Goal: Task Accomplishment & Management: Manage account settings

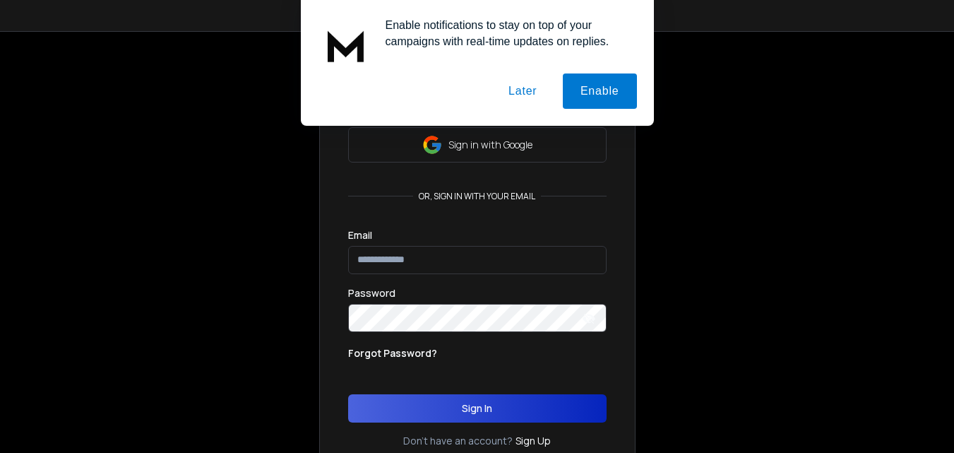
click at [520, 90] on button "Later" at bounding box center [523, 90] width 64 height 35
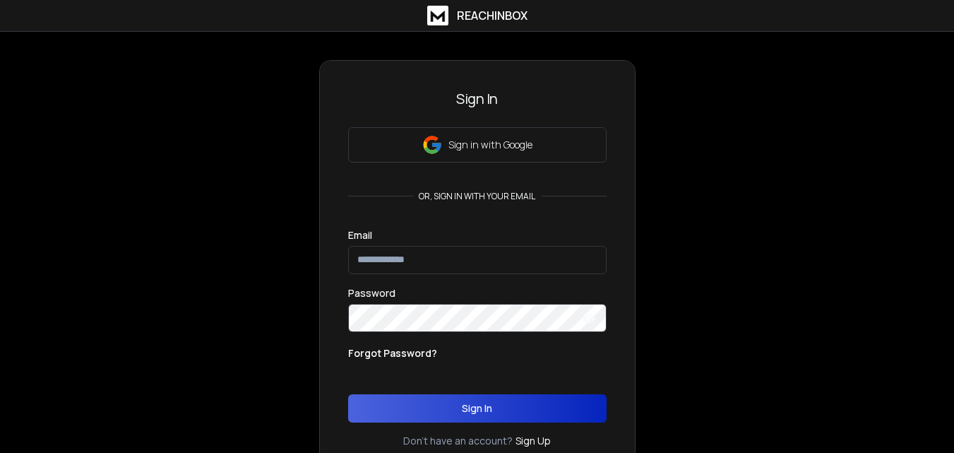
paste input "**********"
click at [484, 265] on input "**********" at bounding box center [477, 260] width 258 height 28
type input "**********"
click at [348, 394] on button "Sign In" at bounding box center [477, 408] width 258 height 28
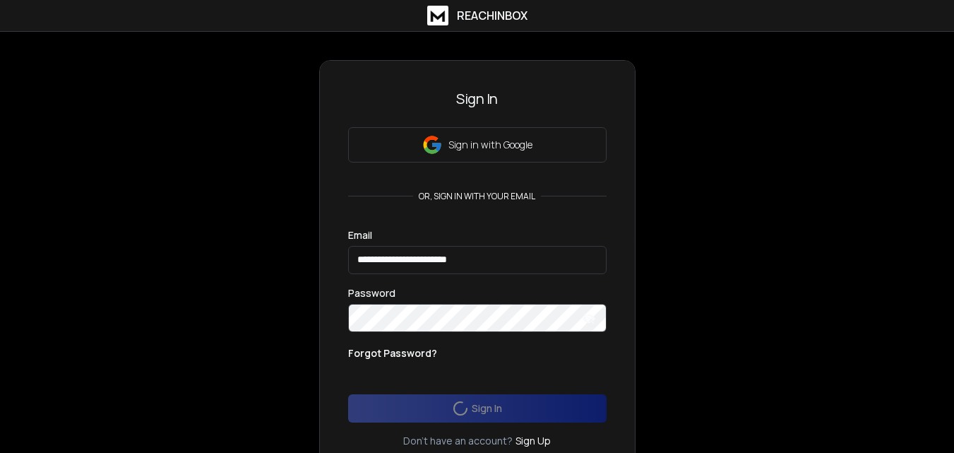
click at [592, 317] on icon at bounding box center [588, 318] width 13 height 8
click at [304, 331] on div "**********" at bounding box center [477, 286] width 954 height 453
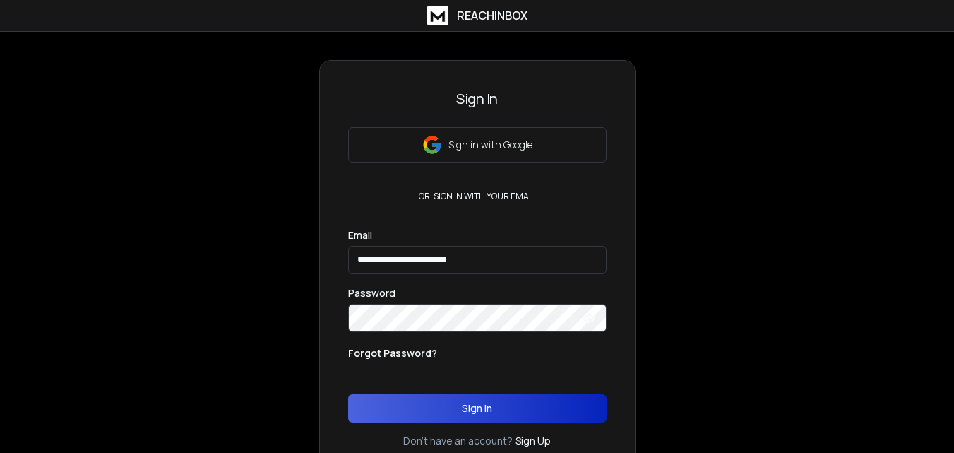
click at [544, 403] on button "Sign In" at bounding box center [477, 408] width 258 height 28
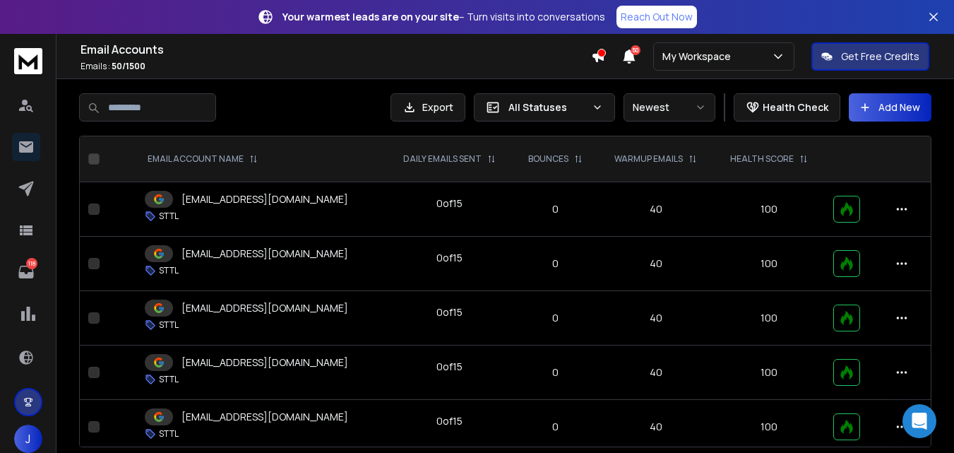
click at [894, 104] on button "Add New" at bounding box center [890, 107] width 83 height 28
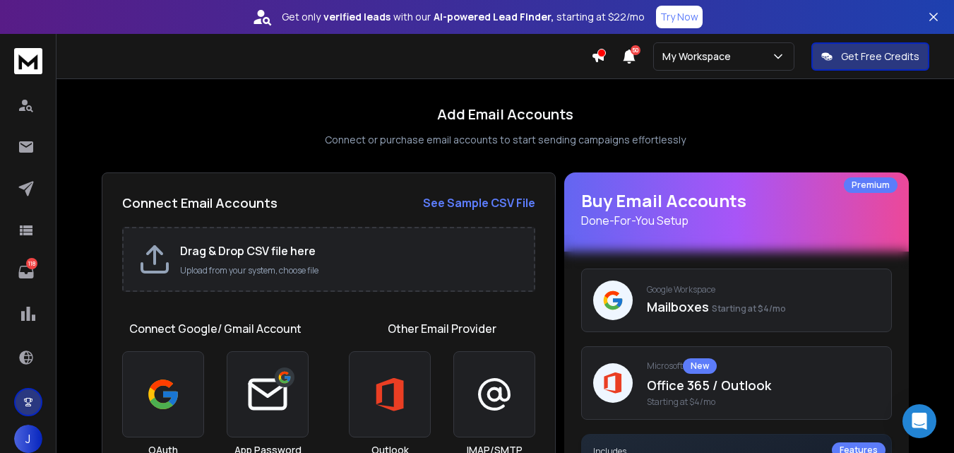
click at [158, 395] on icon at bounding box center [162, 394] width 35 height 42
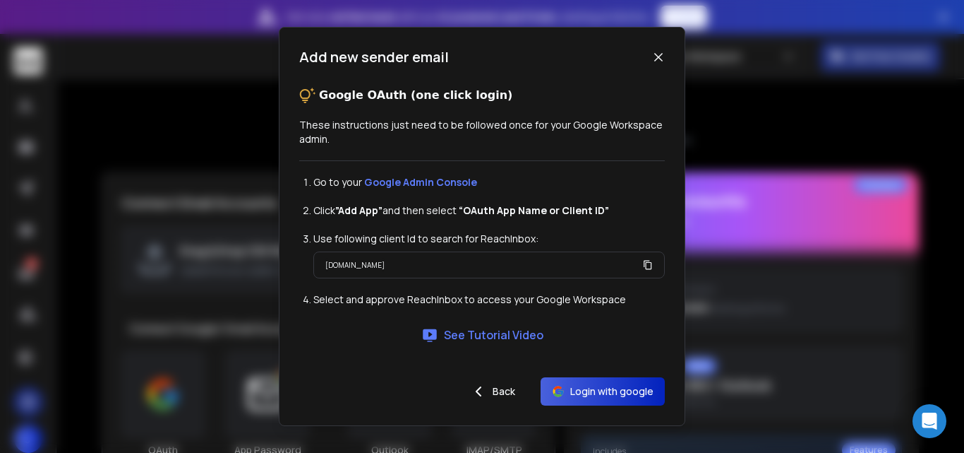
click at [577, 393] on button "Login with google" at bounding box center [603, 391] width 124 height 28
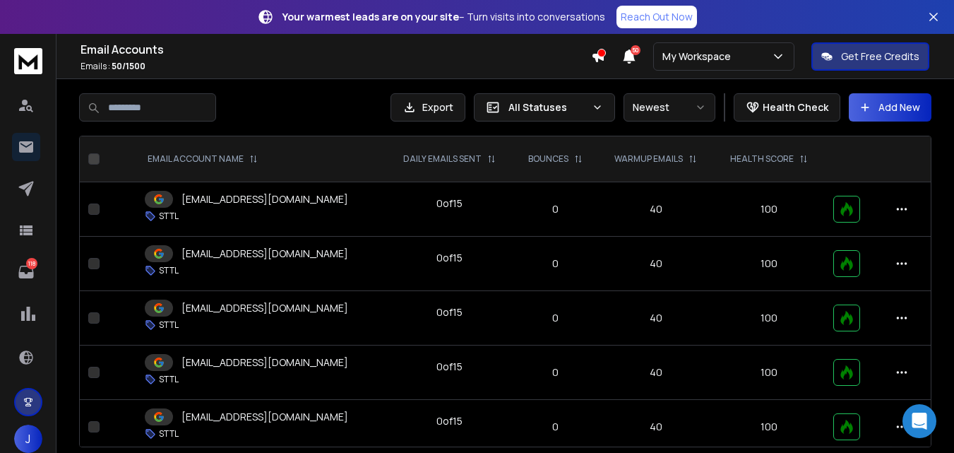
click at [868, 112] on button "Add New" at bounding box center [890, 107] width 83 height 28
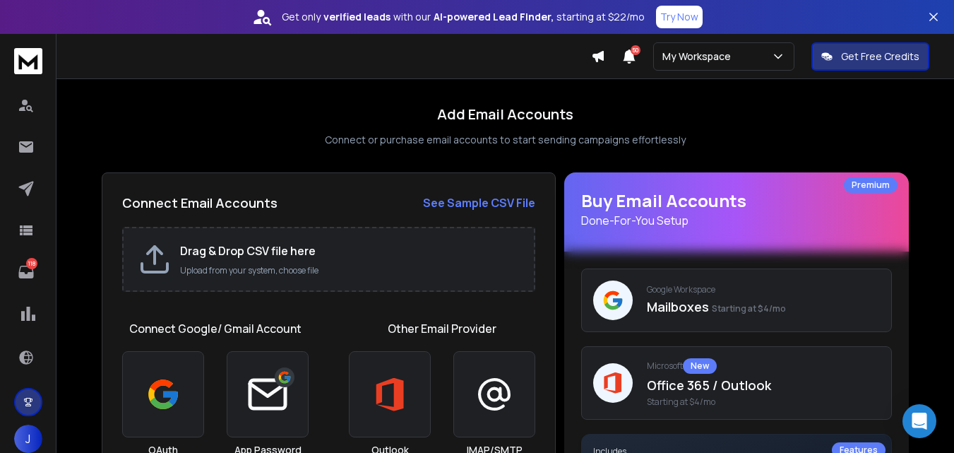
click at [156, 393] on icon at bounding box center [162, 394] width 35 height 42
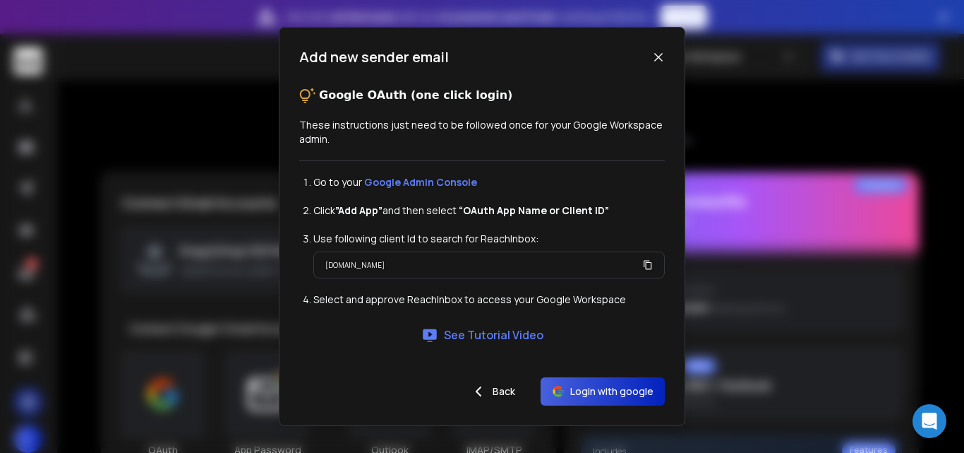
click at [589, 388] on button "Login with google" at bounding box center [603, 391] width 124 height 28
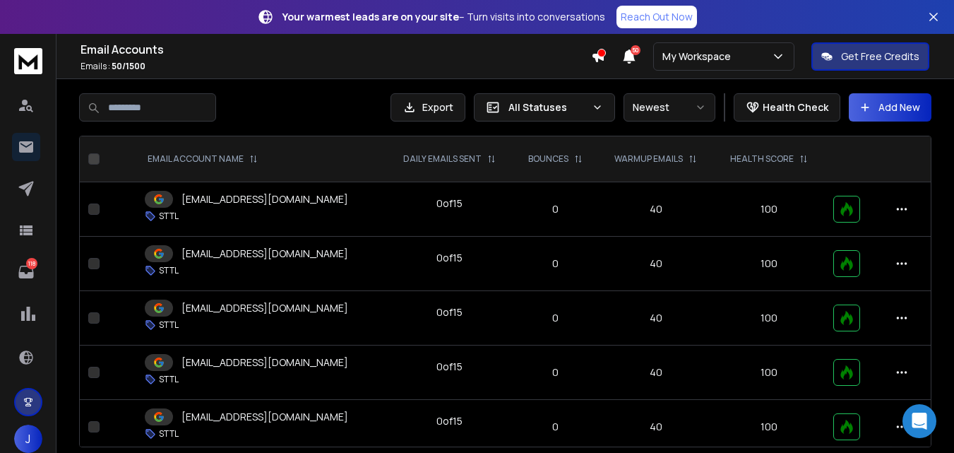
click at [882, 100] on button "Add New" at bounding box center [890, 107] width 83 height 28
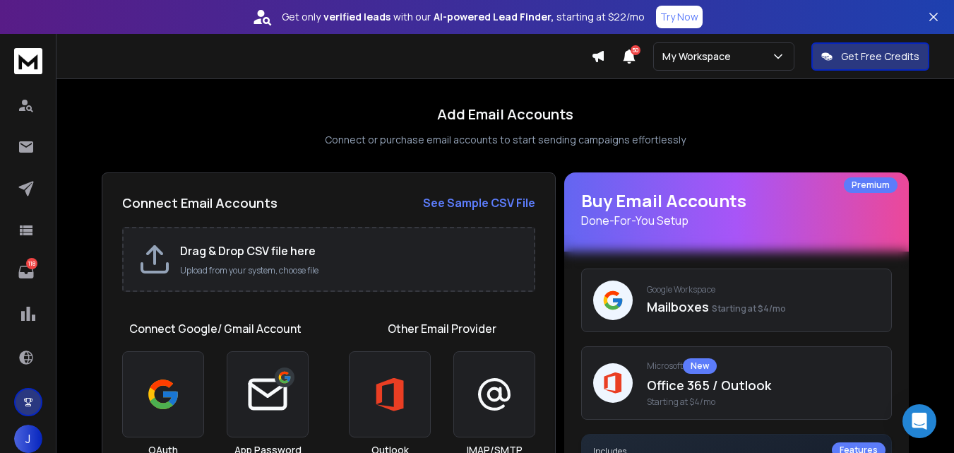
click at [172, 391] on icon at bounding box center [170, 398] width 15 height 14
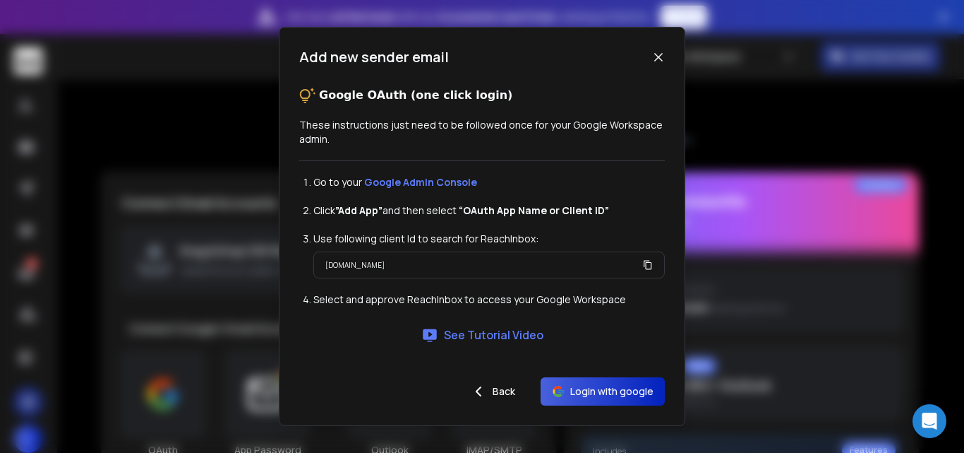
click at [634, 397] on button "Login with google" at bounding box center [603, 391] width 124 height 28
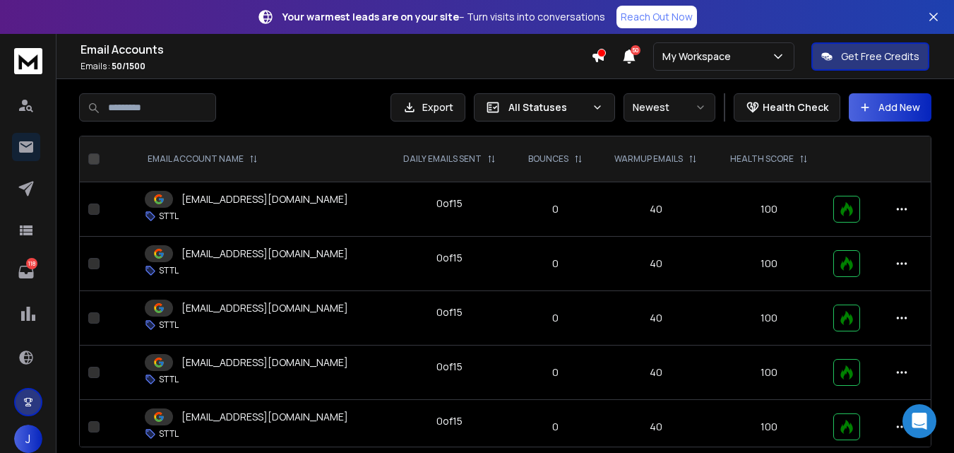
click at [909, 102] on button "Add New" at bounding box center [890, 107] width 83 height 28
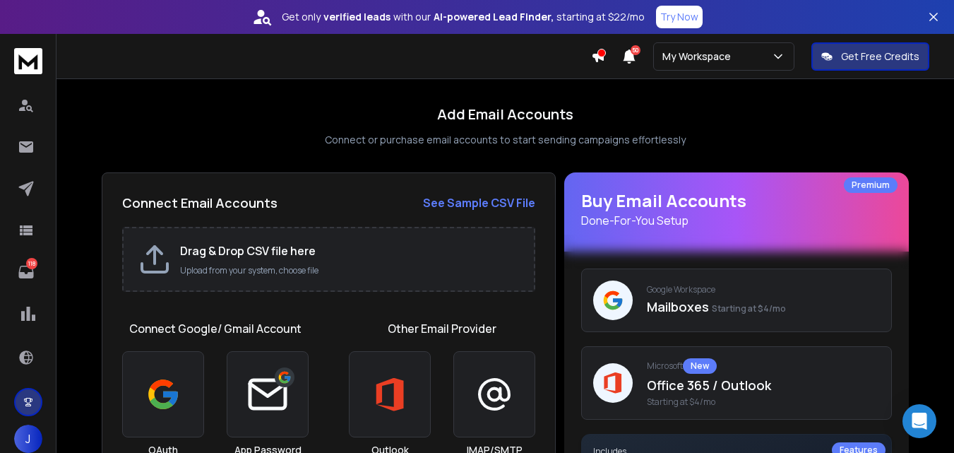
click at [183, 375] on div at bounding box center [163, 394] width 82 height 86
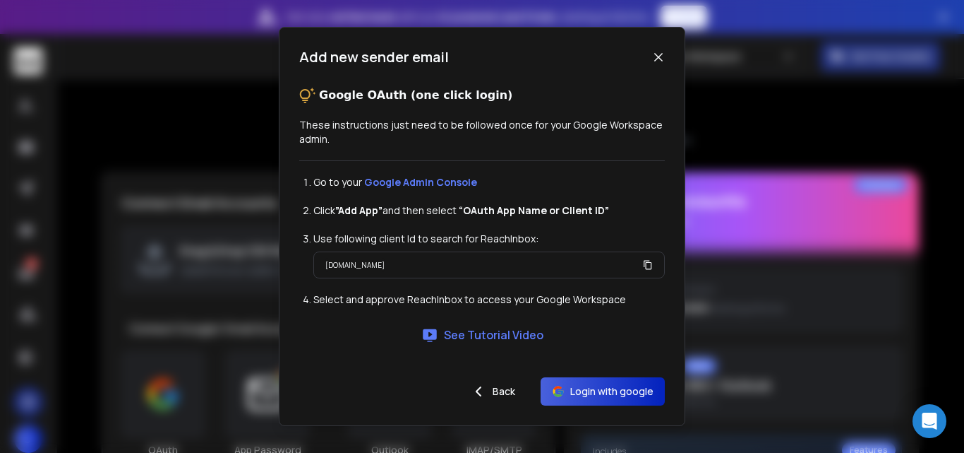
click at [629, 386] on button "Login with google" at bounding box center [603, 391] width 124 height 28
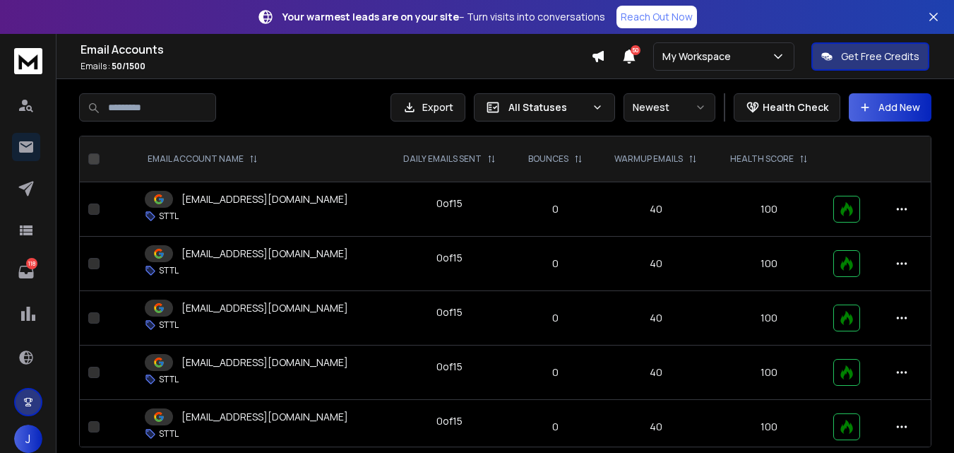
click at [901, 114] on button "Add New" at bounding box center [890, 107] width 83 height 28
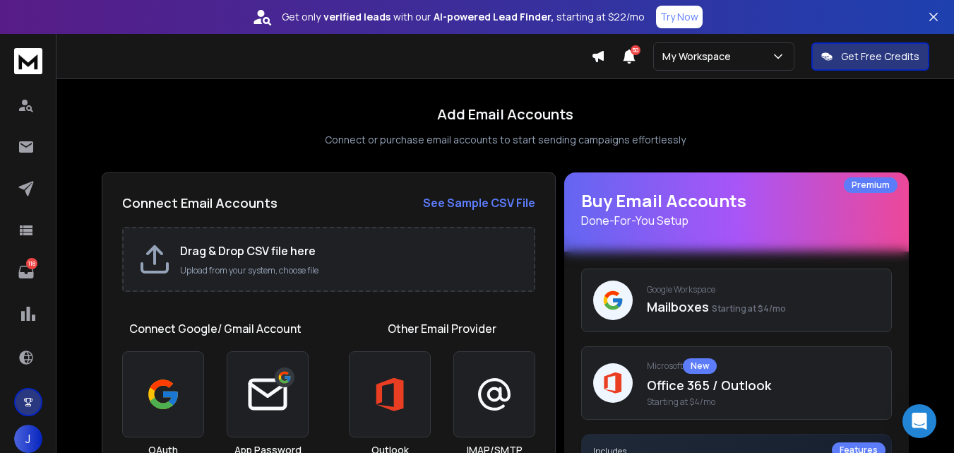
click at [198, 375] on div at bounding box center [163, 394] width 82 height 86
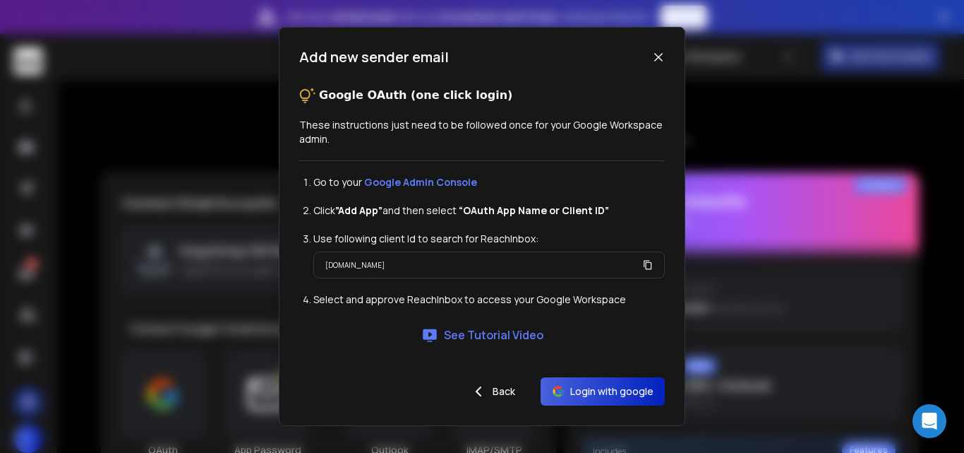
click at [605, 383] on button "Login with google" at bounding box center [603, 391] width 124 height 28
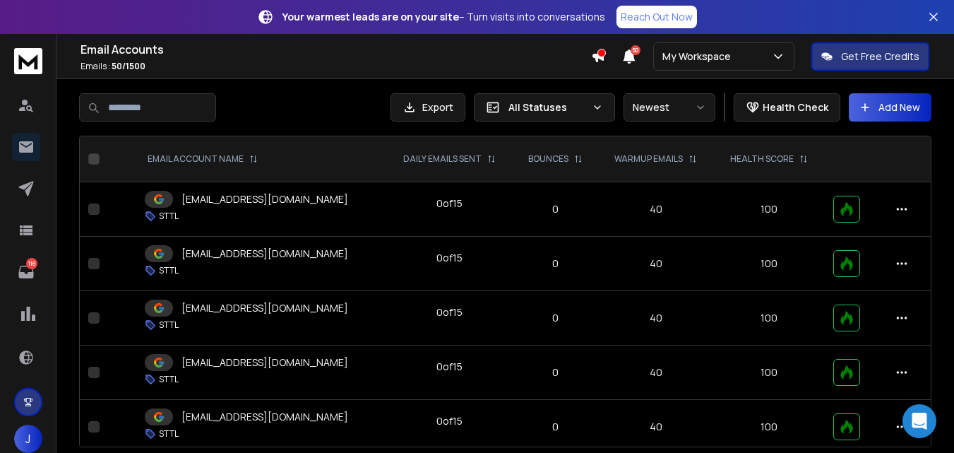
click at [902, 109] on button "Add New" at bounding box center [890, 107] width 83 height 28
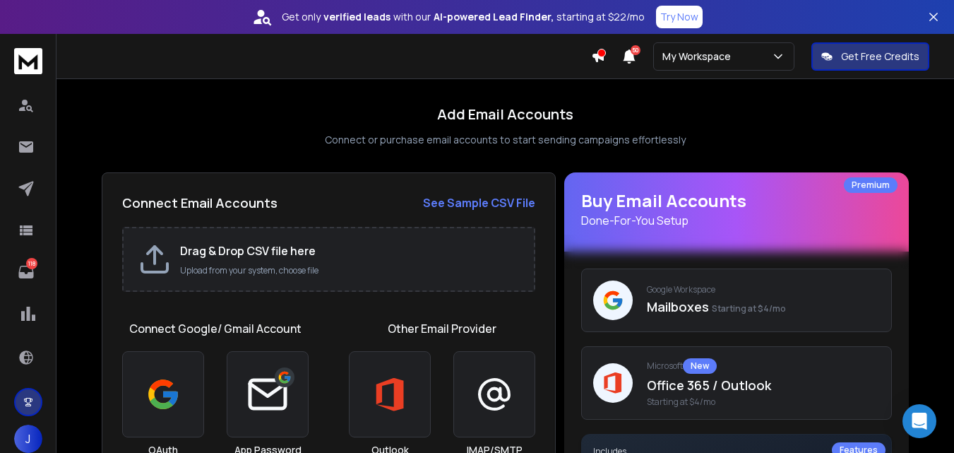
click at [193, 382] on div at bounding box center [163, 394] width 82 height 86
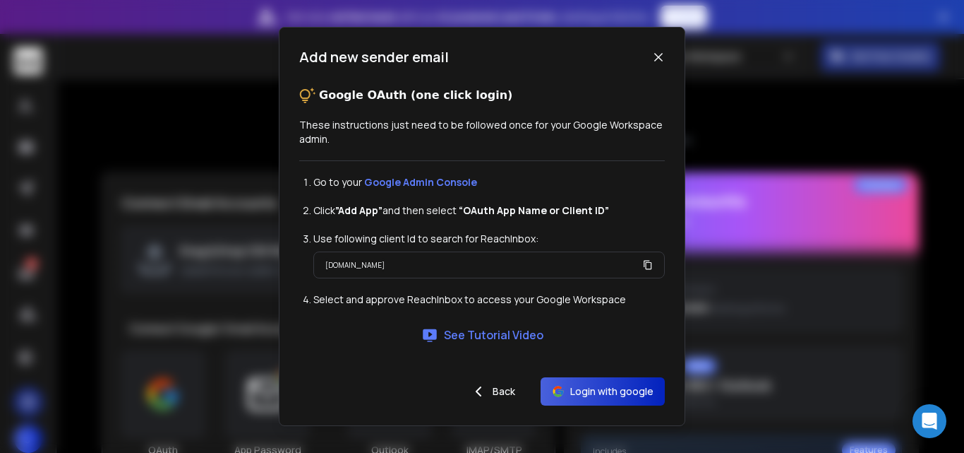
click at [587, 401] on button "Login with google" at bounding box center [603, 391] width 124 height 28
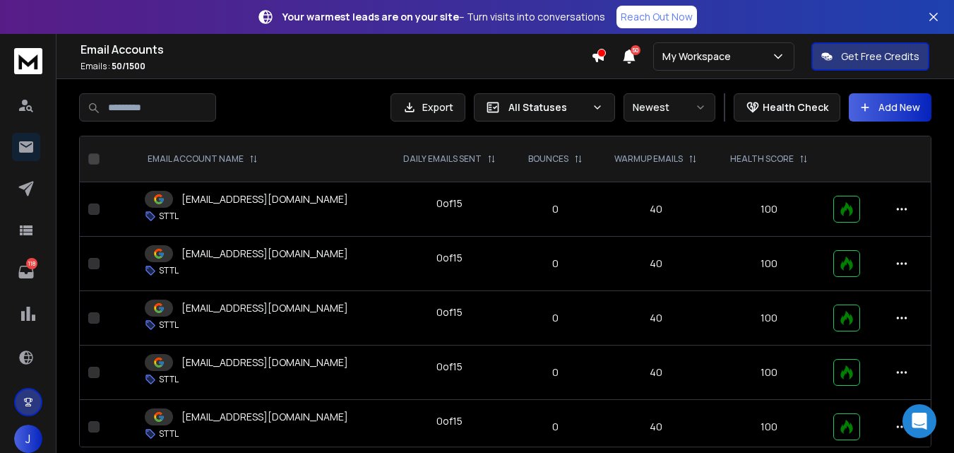
click at [892, 108] on button "Add New" at bounding box center [890, 107] width 83 height 28
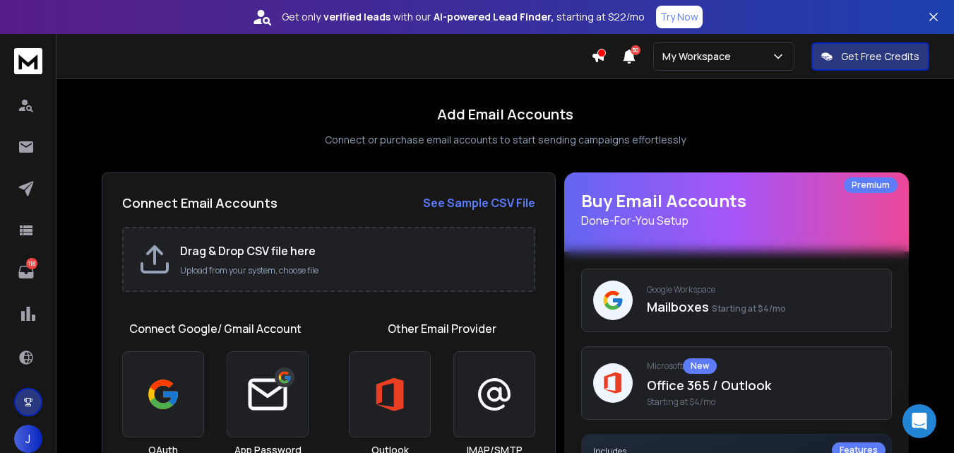
click at [153, 379] on icon at bounding box center [162, 394] width 35 height 42
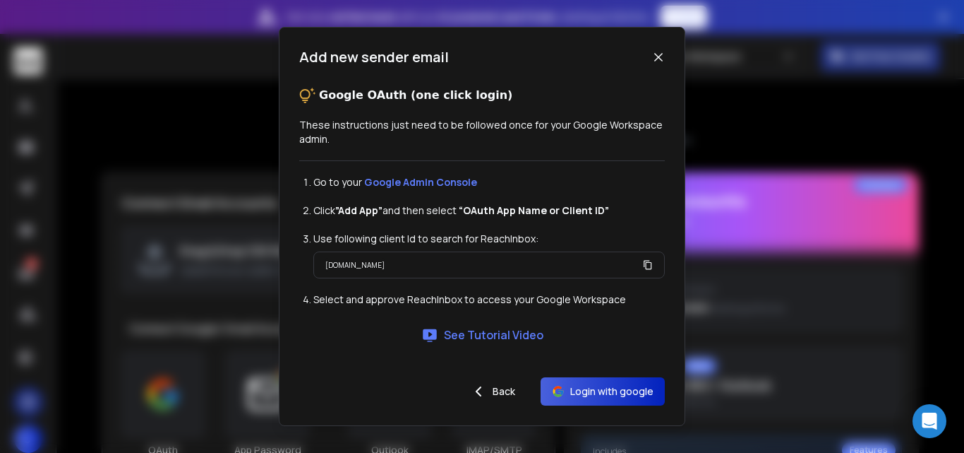
click at [596, 393] on button "Login with google" at bounding box center [603, 391] width 124 height 28
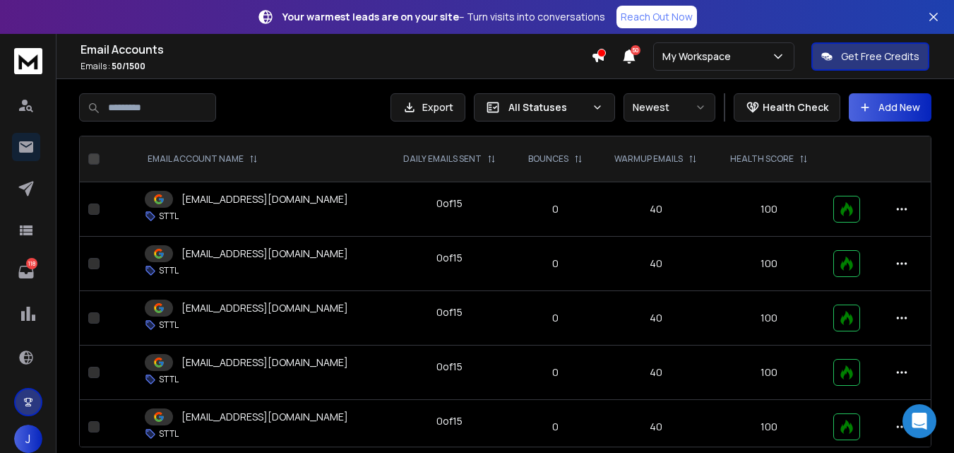
click at [902, 102] on button "Add New" at bounding box center [890, 107] width 83 height 28
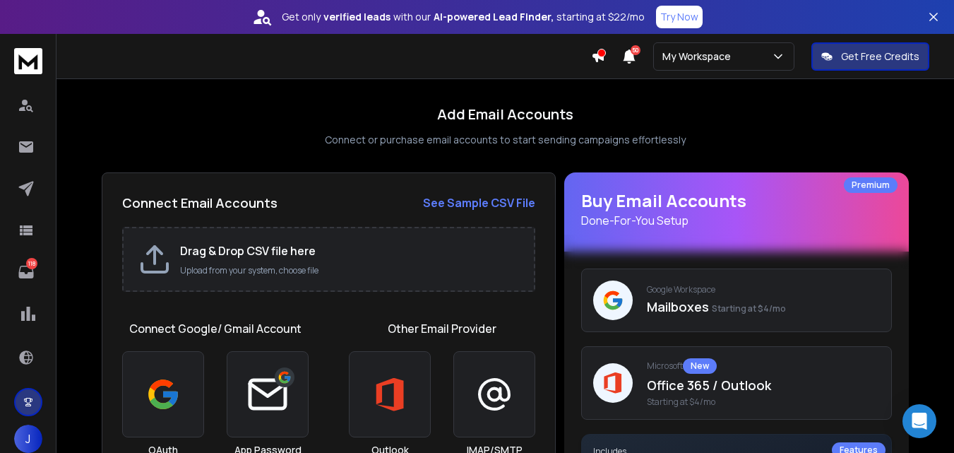
click at [173, 367] on div at bounding box center [163, 394] width 82 height 86
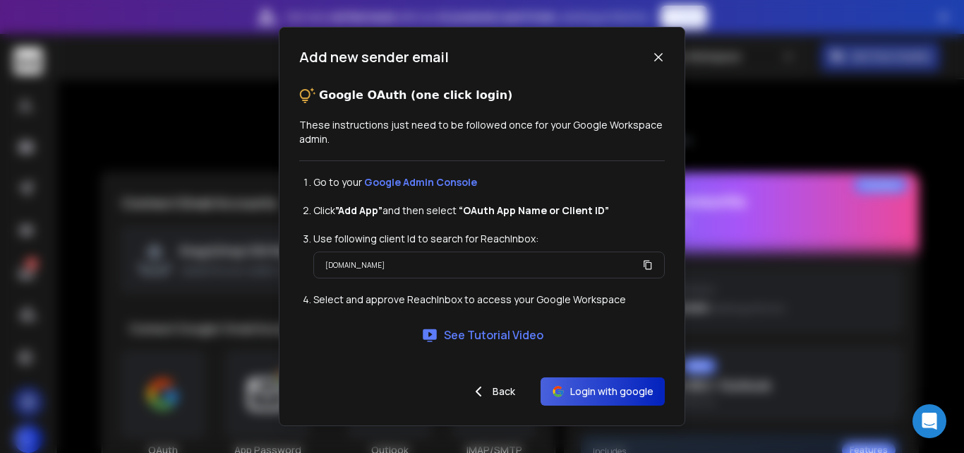
click at [606, 394] on button "Login with google" at bounding box center [603, 391] width 124 height 28
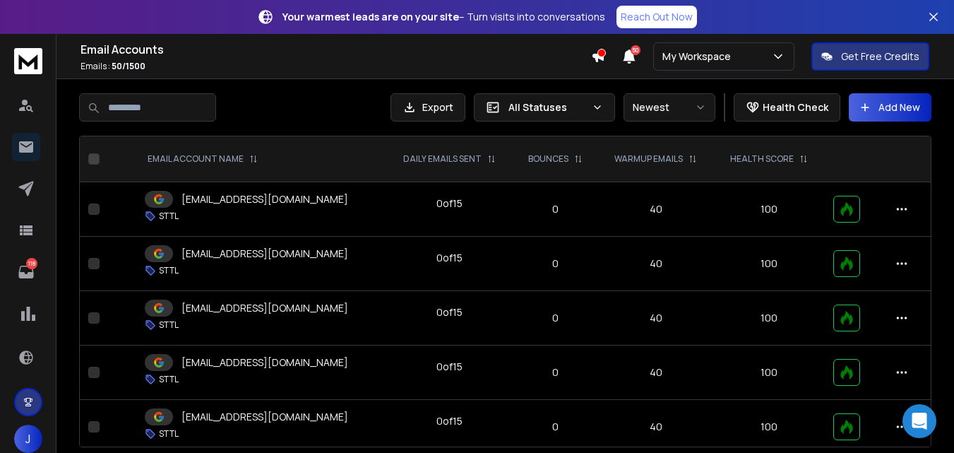
click at [900, 102] on button "Add New" at bounding box center [890, 107] width 83 height 28
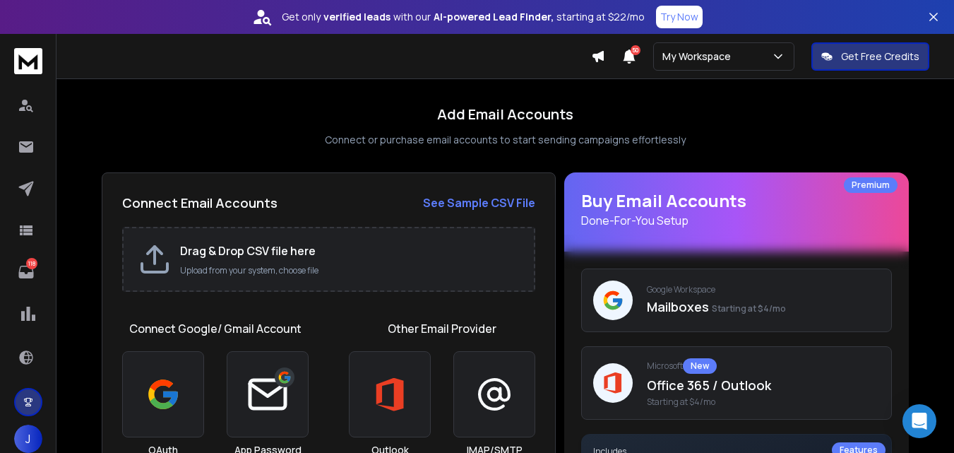
click at [159, 376] on icon at bounding box center [162, 394] width 35 height 42
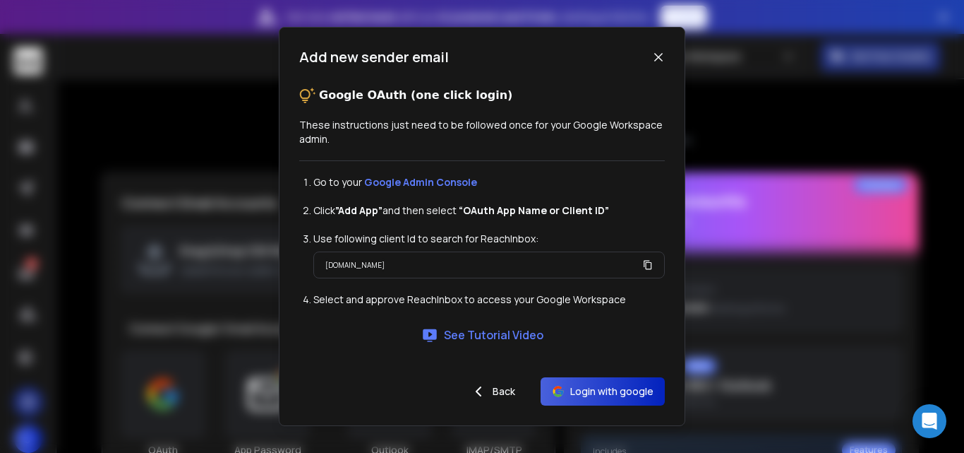
click at [575, 382] on button "Login with google" at bounding box center [603, 391] width 124 height 28
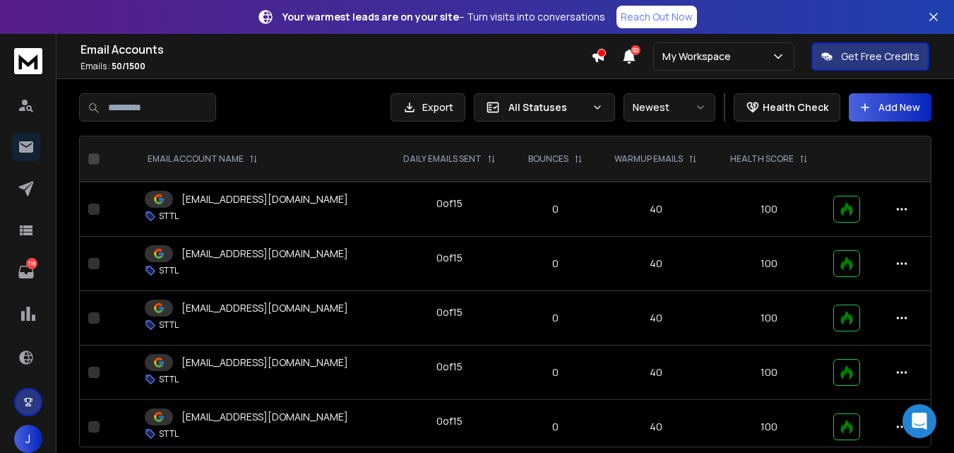
click at [904, 108] on button "Add New" at bounding box center [890, 107] width 83 height 28
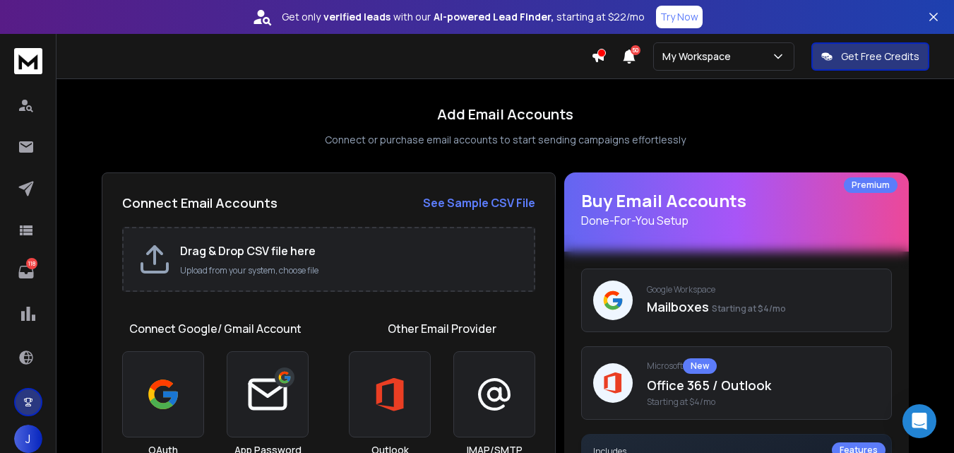
click at [131, 400] on div at bounding box center [163, 394] width 82 height 86
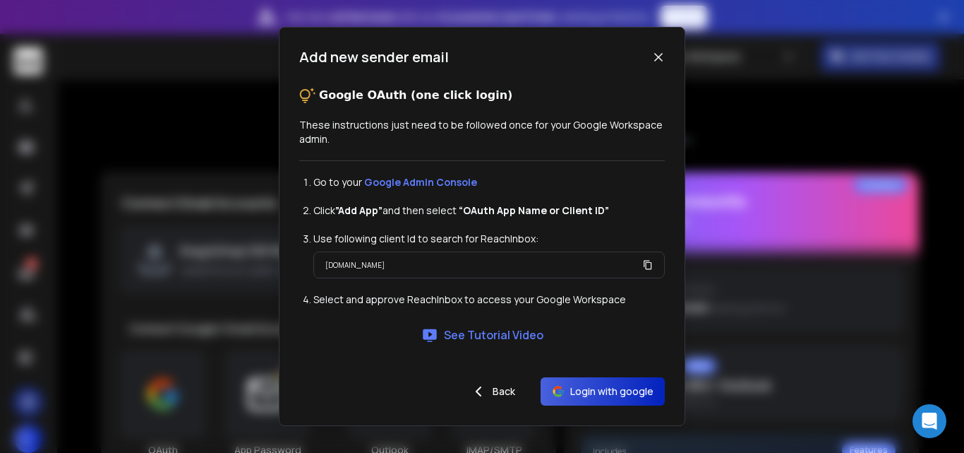
click at [602, 388] on button "Login with google" at bounding box center [603, 391] width 124 height 28
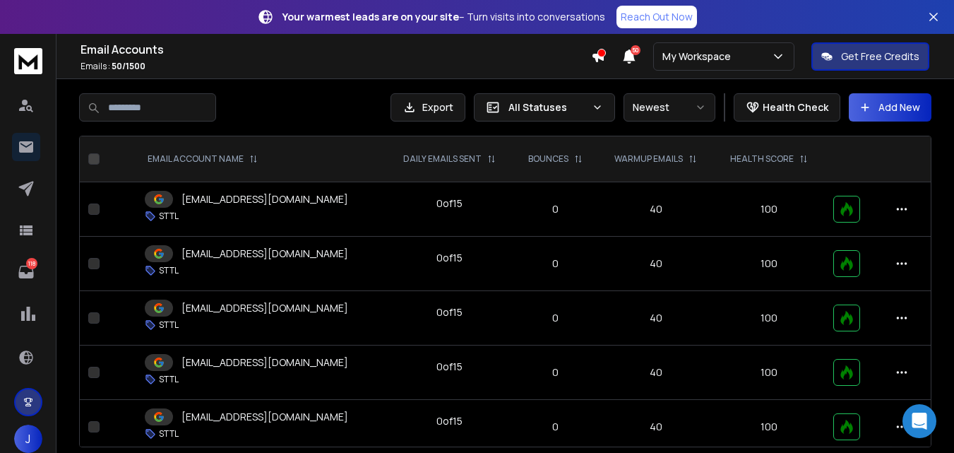
click at [882, 102] on button "Add New" at bounding box center [890, 107] width 83 height 28
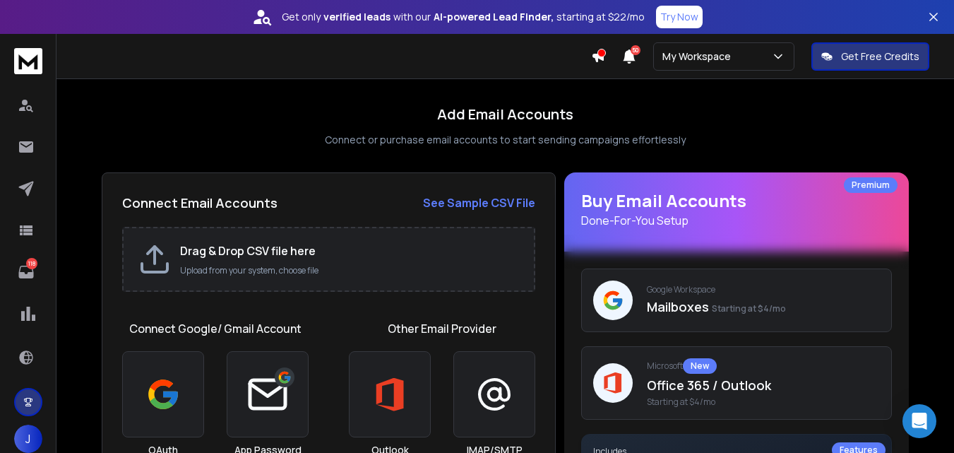
click at [157, 393] on icon at bounding box center [162, 394] width 35 height 42
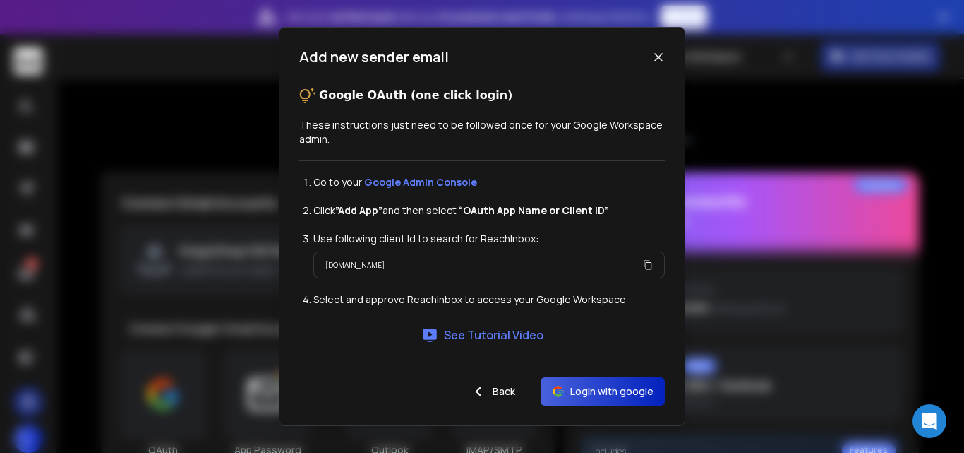
click at [606, 393] on button "Login with google" at bounding box center [603, 391] width 124 height 28
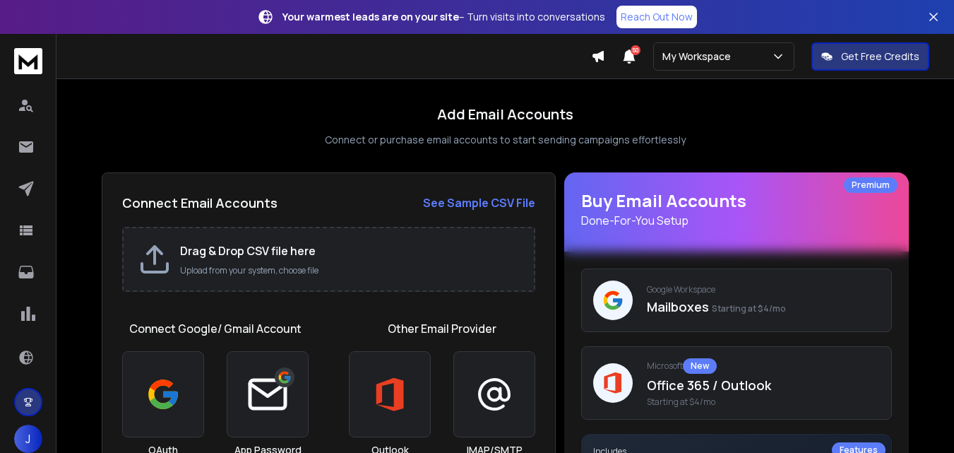
click at [168, 376] on icon at bounding box center [162, 394] width 35 height 42
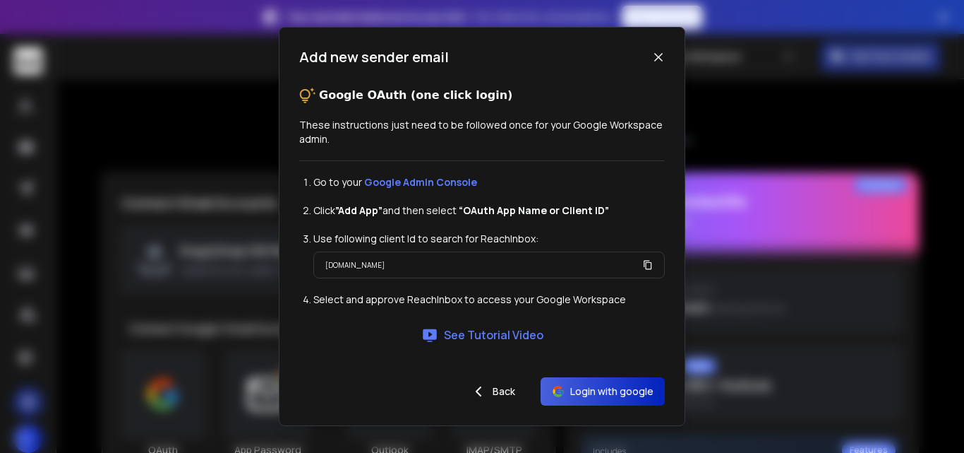
click at [604, 390] on button "Login with google" at bounding box center [603, 391] width 124 height 28
